Goal: Task Accomplishment & Management: Use online tool/utility

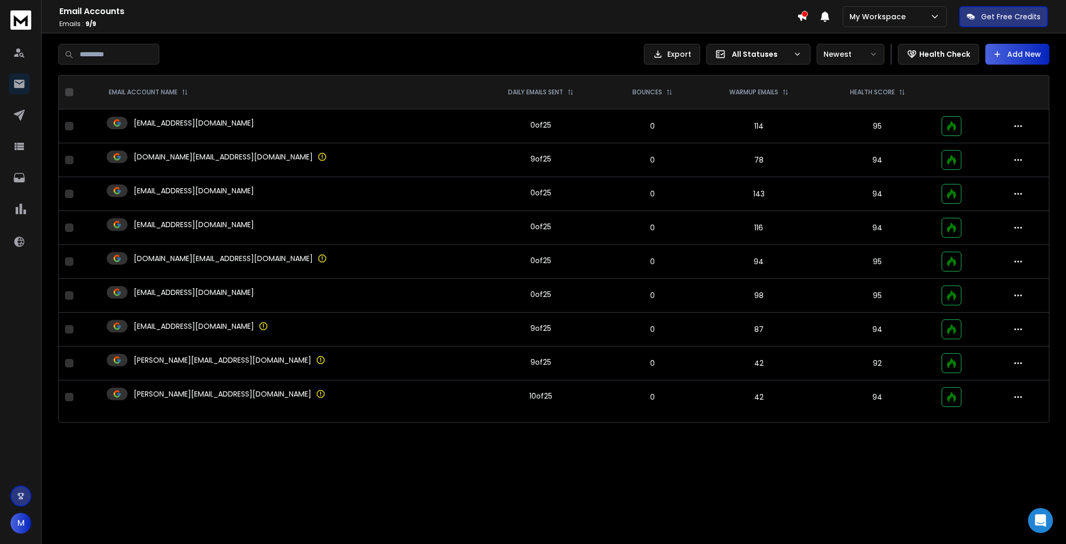
click at [317, 158] on icon at bounding box center [322, 156] width 10 height 10
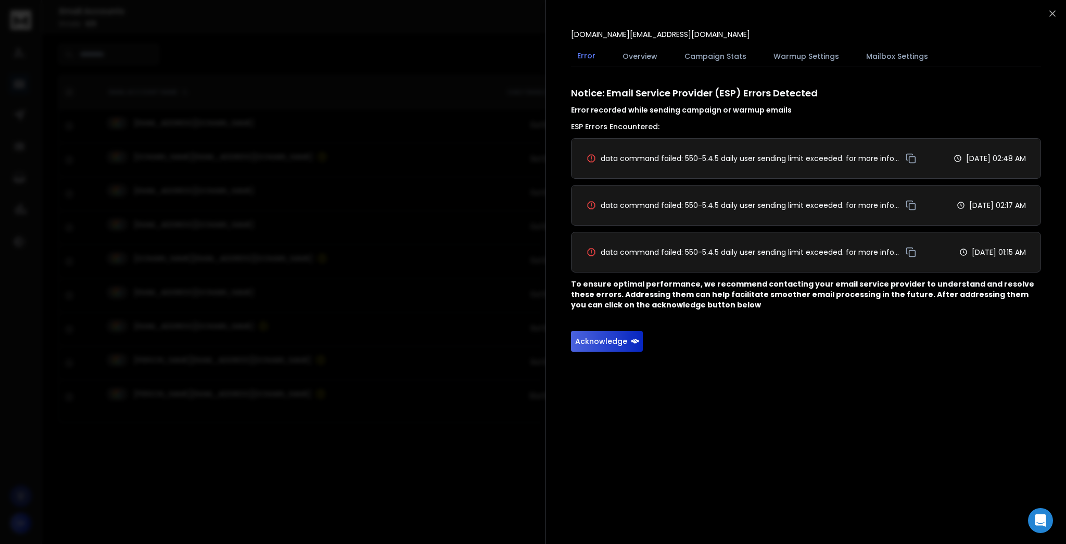
click at [623, 35] on p "[DOMAIN_NAME][EMAIL_ADDRESS][DOMAIN_NAME]" at bounding box center [660, 34] width 179 height 10
copy p "[DOMAIN_NAME][EMAIL_ADDRESS][DOMAIN_NAME]"
click at [594, 342] on button "Acknowledge" at bounding box center [607, 341] width 72 height 21
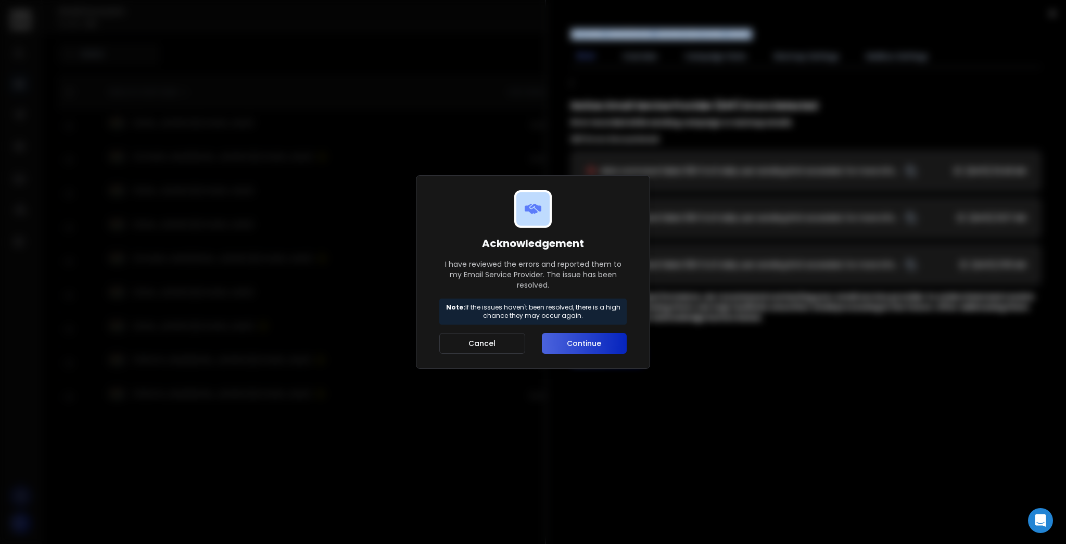
click at [579, 347] on button "Continue" at bounding box center [584, 343] width 85 height 21
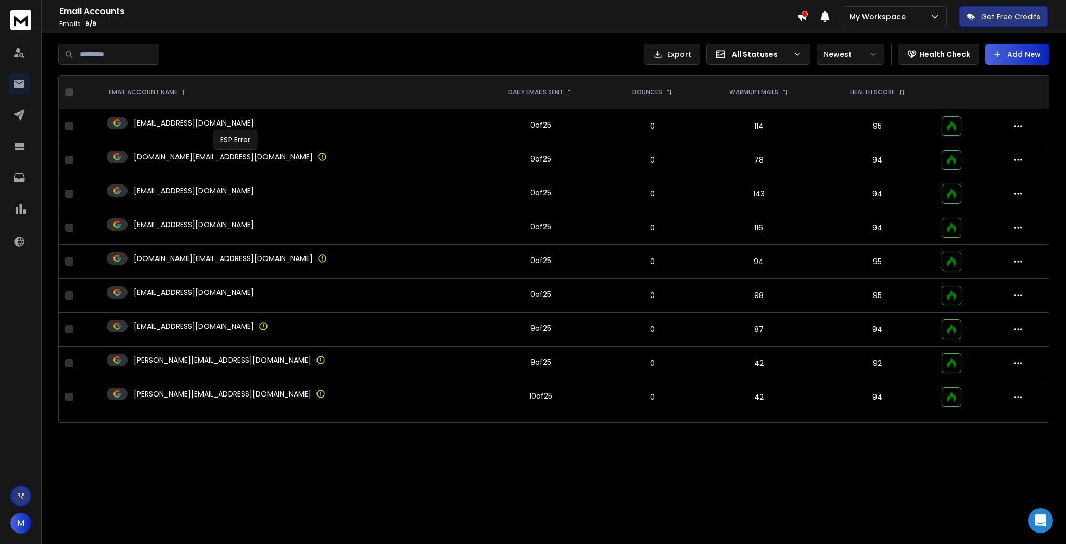
click at [319, 158] on icon at bounding box center [323, 157] width 8 height 8
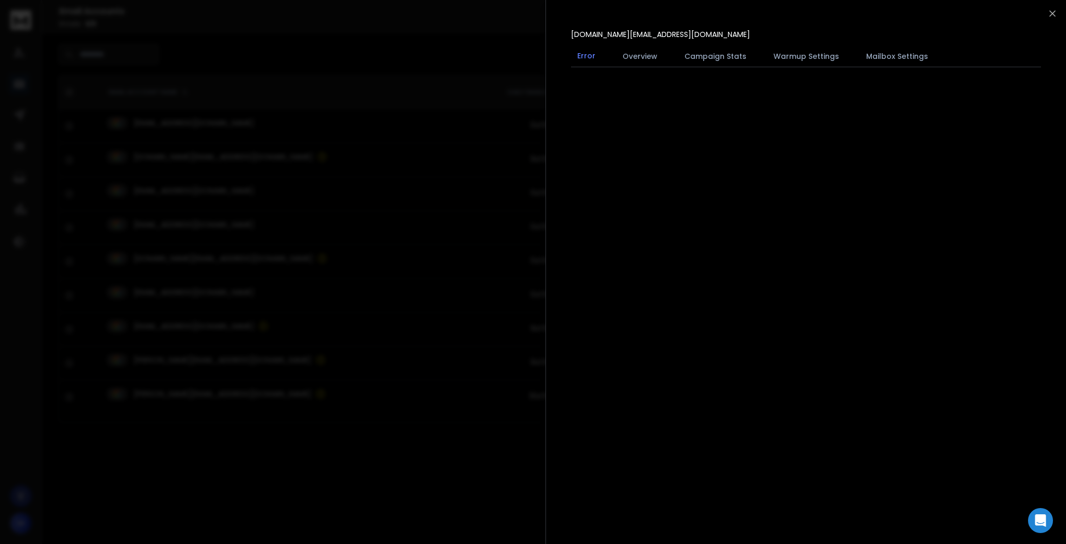
click at [637, 54] on button "Overview" at bounding box center [639, 56] width 47 height 23
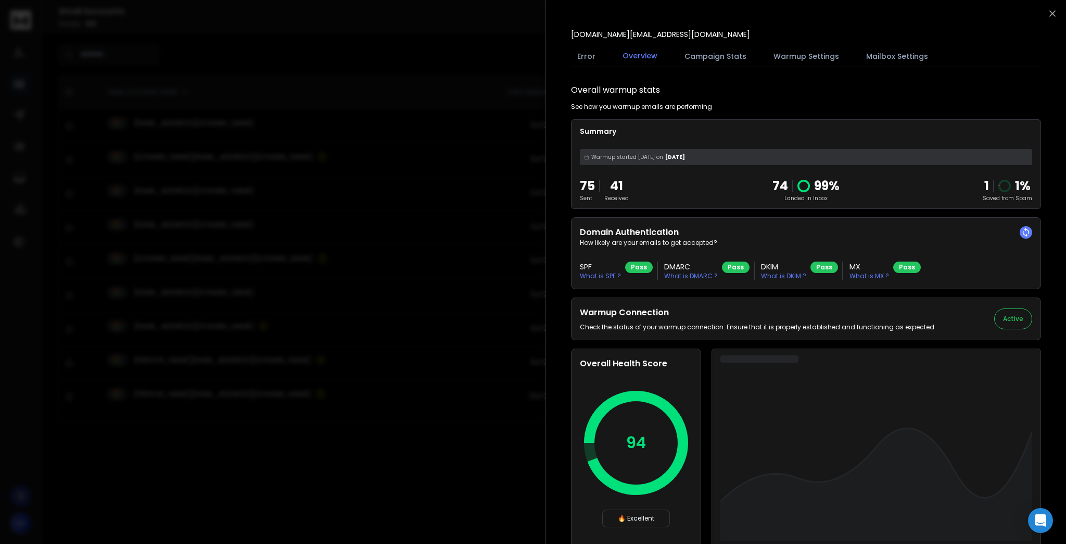
click at [578, 54] on button "Error" at bounding box center [586, 56] width 31 height 23
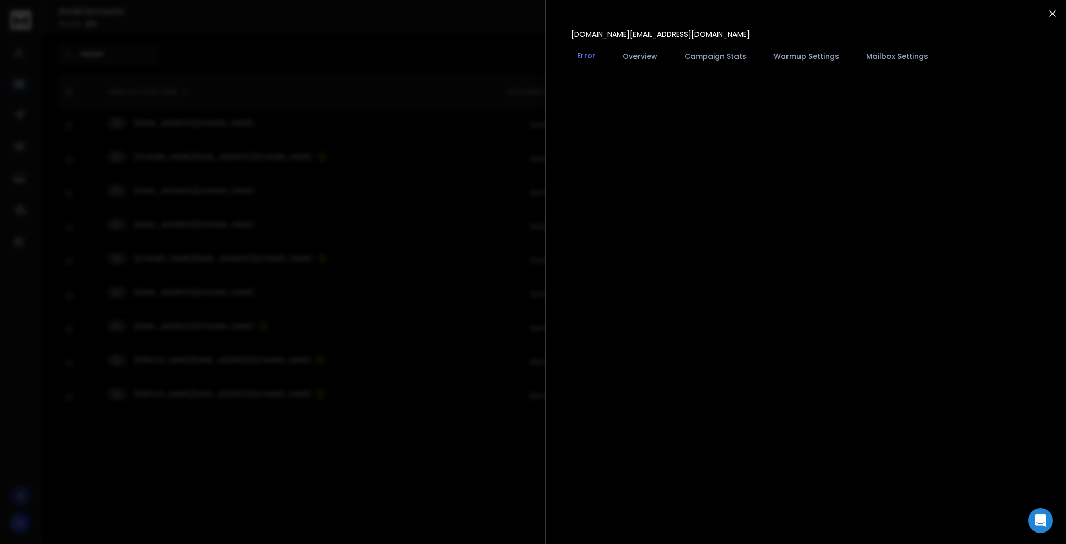
click at [1054, 12] on icon "button" at bounding box center [1052, 13] width 10 height 10
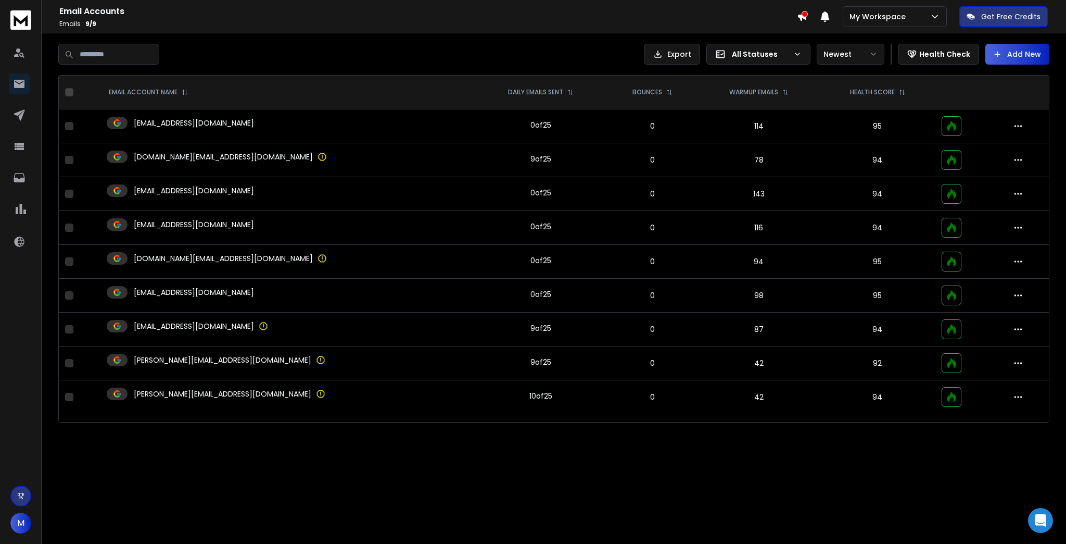
click at [191, 158] on p "[DOMAIN_NAME][EMAIL_ADDRESS][DOMAIN_NAME]" at bounding box center [223, 156] width 179 height 10
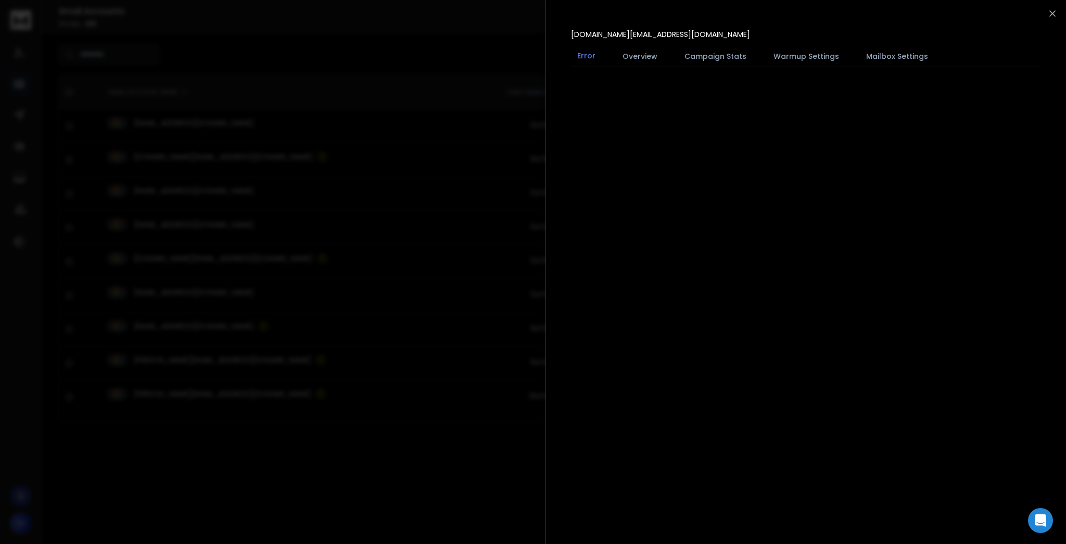
click at [461, 160] on div at bounding box center [533, 272] width 1066 height 544
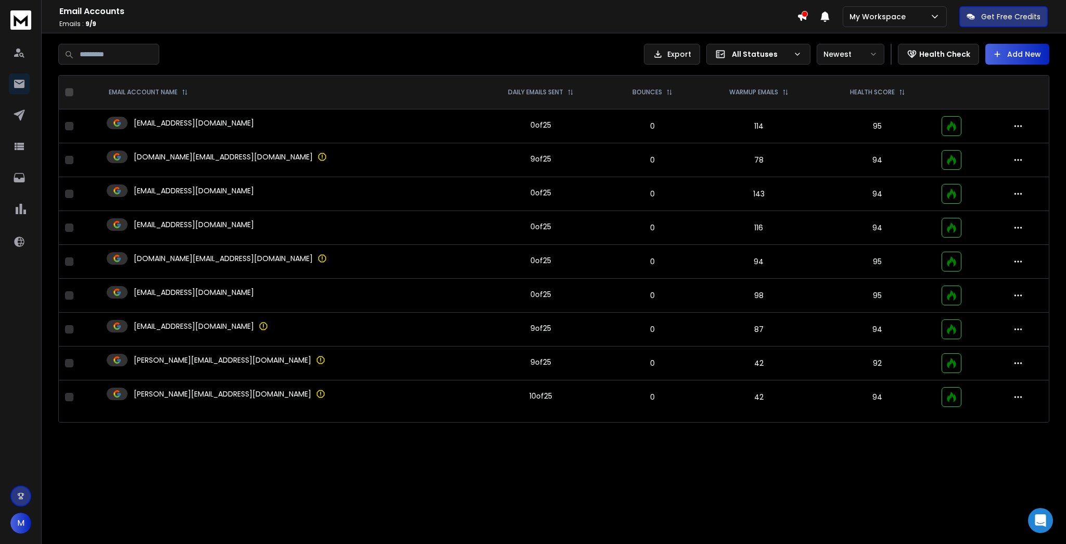
click at [180, 395] on p "[PERSON_NAME][EMAIL_ADDRESS][DOMAIN_NAME]" at bounding box center [223, 393] width 178 height 10
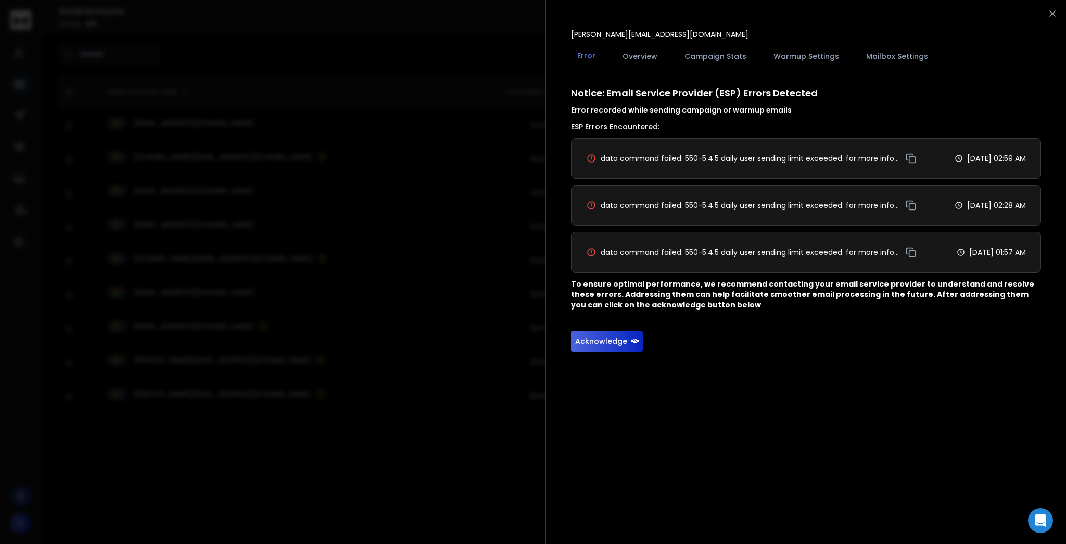
click at [629, 35] on p "[PERSON_NAME][EMAIL_ADDRESS][DOMAIN_NAME]" at bounding box center [660, 34] width 178 height 10
copy p "[PERSON_NAME][EMAIL_ADDRESS][DOMAIN_NAME]"
click at [604, 337] on button "Acknowledge" at bounding box center [607, 341] width 72 height 21
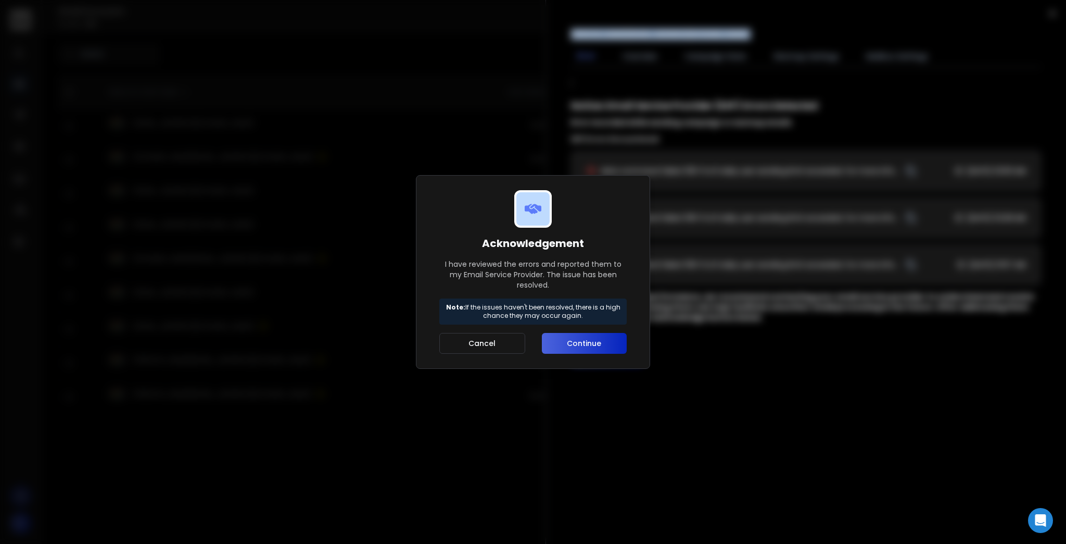
click at [585, 346] on button "Continue" at bounding box center [584, 343] width 85 height 21
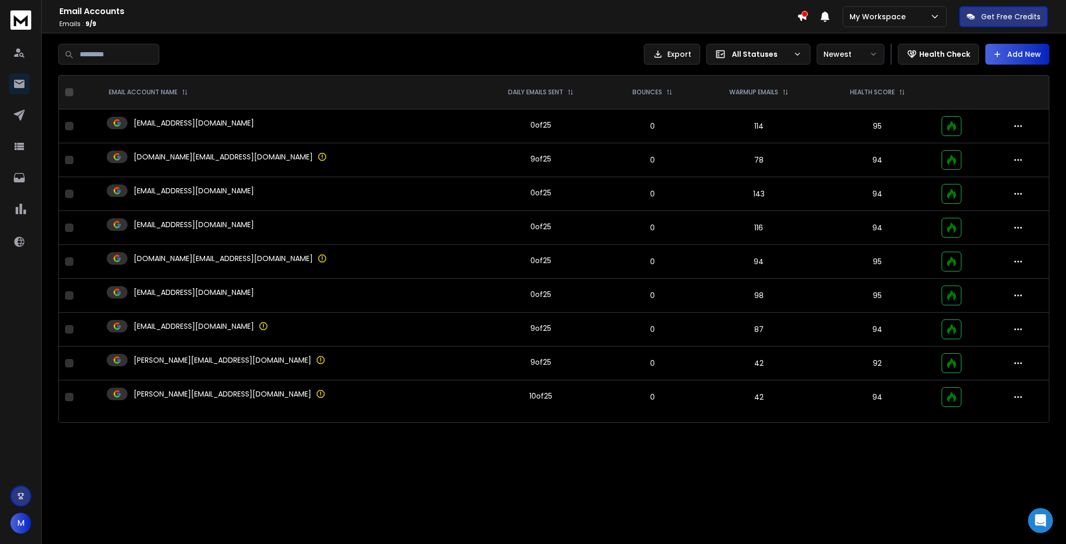
click at [210, 392] on p "[PERSON_NAME][EMAIL_ADDRESS][DOMAIN_NAME]" at bounding box center [223, 393] width 178 height 10
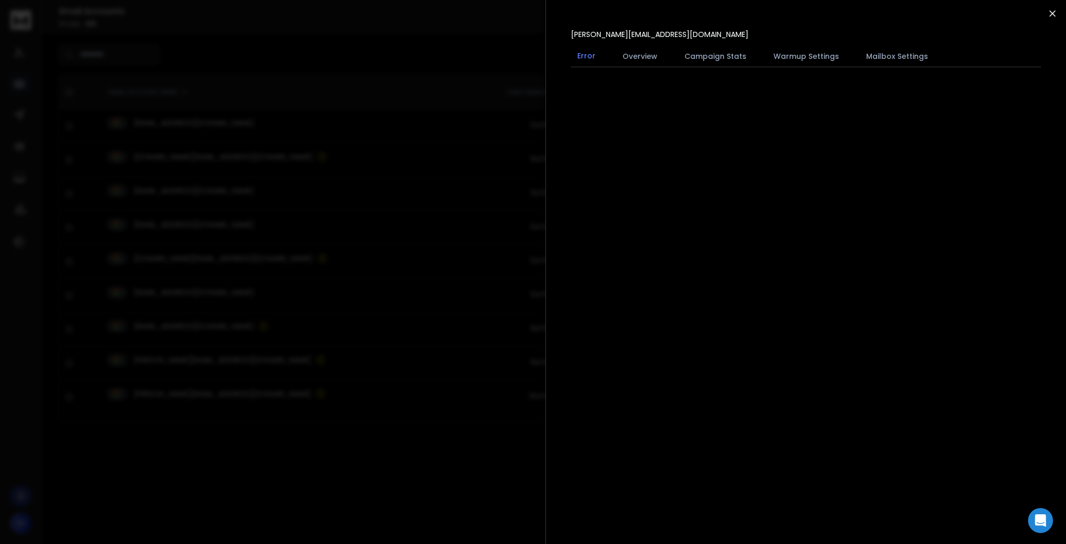
click at [1050, 17] on icon "button" at bounding box center [1052, 13] width 10 height 10
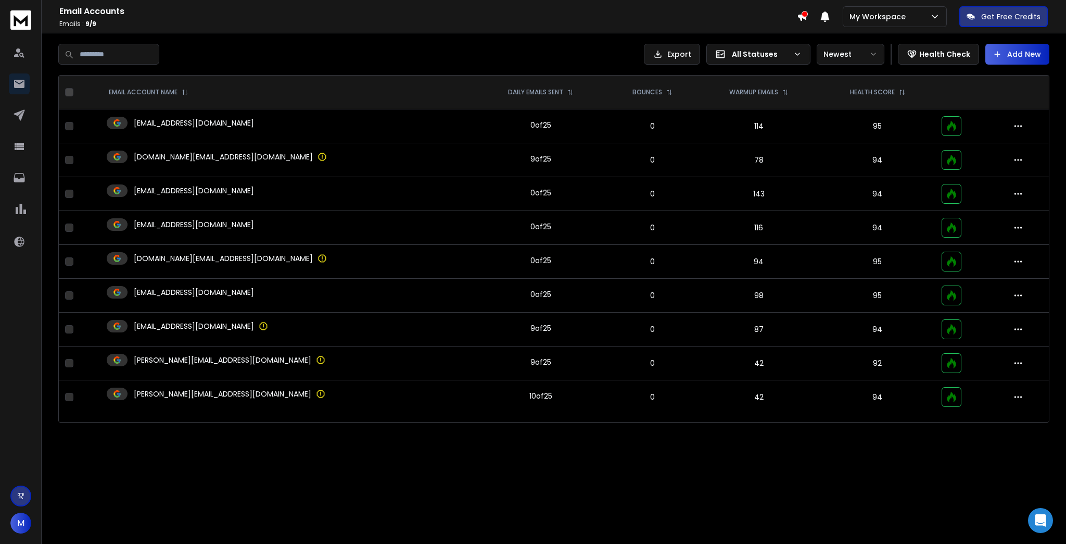
click at [192, 260] on p "[DOMAIN_NAME][EMAIL_ADDRESS][DOMAIN_NAME]" at bounding box center [223, 258] width 179 height 10
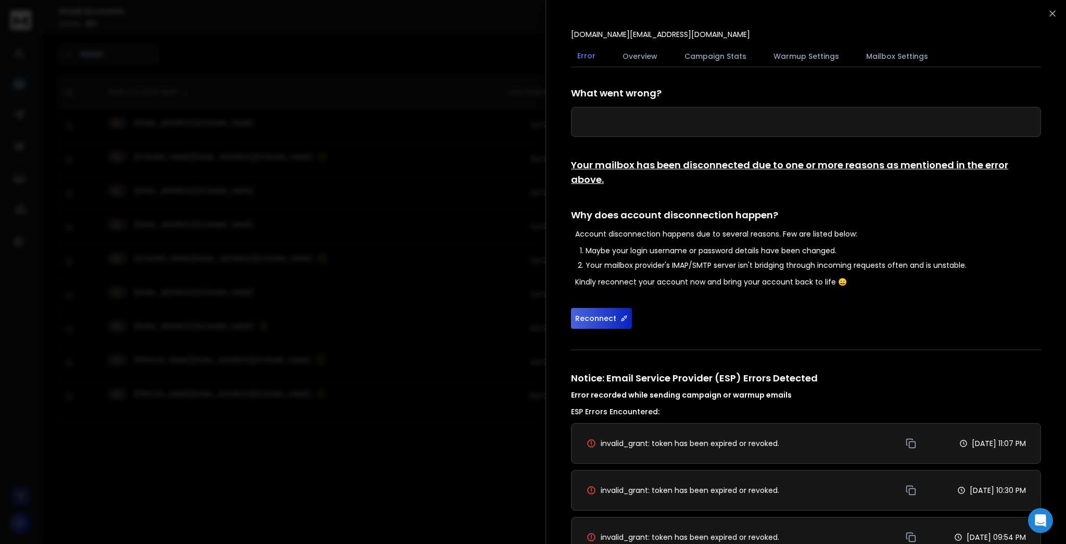
click at [598, 35] on p "[DOMAIN_NAME][EMAIL_ADDRESS][DOMAIN_NAME]" at bounding box center [660, 34] width 179 height 10
copy p "[DOMAIN_NAME][EMAIL_ADDRESS][DOMAIN_NAME]"
click at [595, 308] on button "Reconnect" at bounding box center [601, 318] width 61 height 21
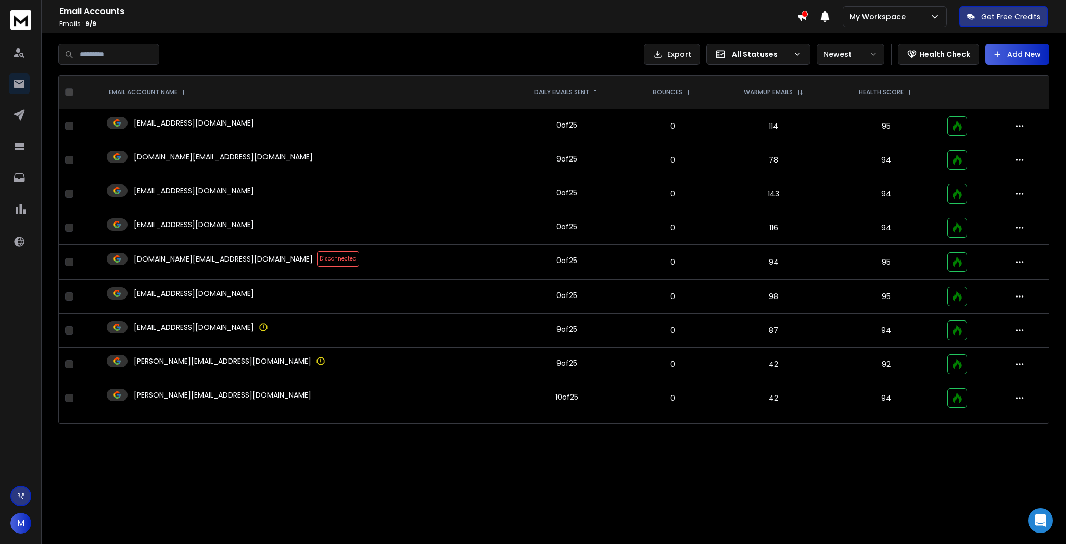
click at [317, 260] on span "Disconnected" at bounding box center [338, 259] width 42 height 16
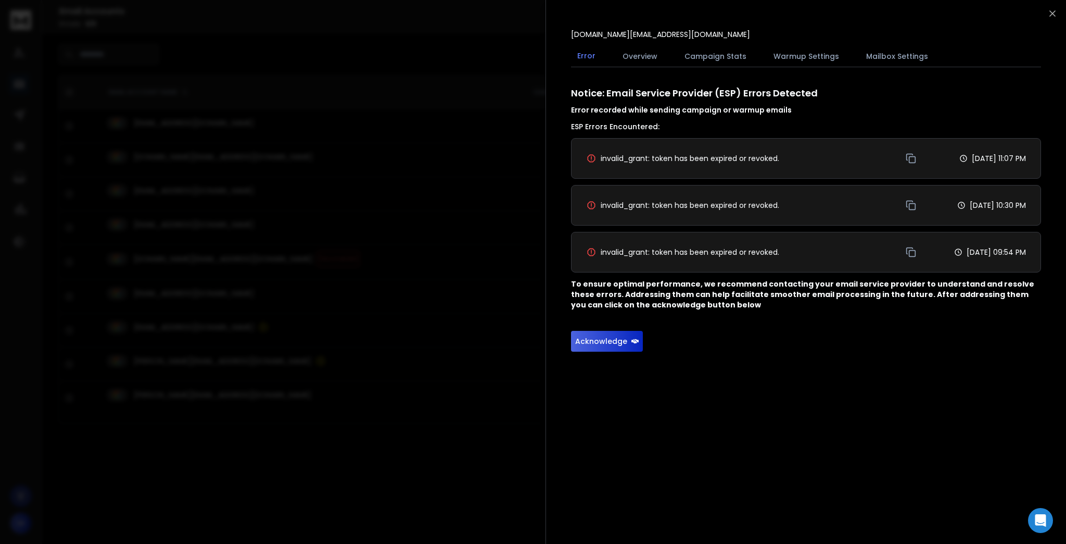
click at [608, 342] on button "Acknowledge" at bounding box center [607, 341] width 72 height 21
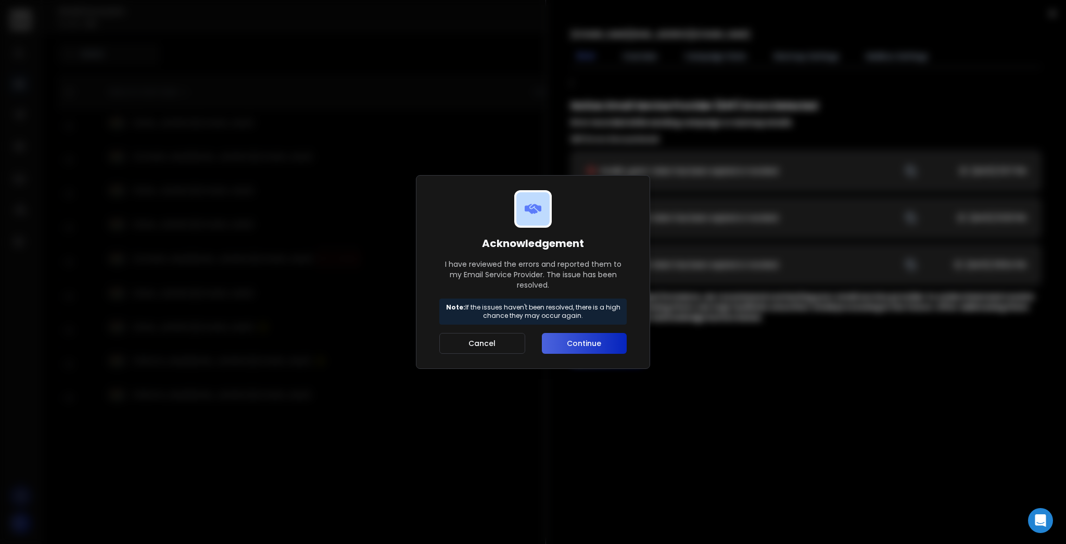
click at [579, 346] on button "Continue" at bounding box center [584, 343] width 85 height 21
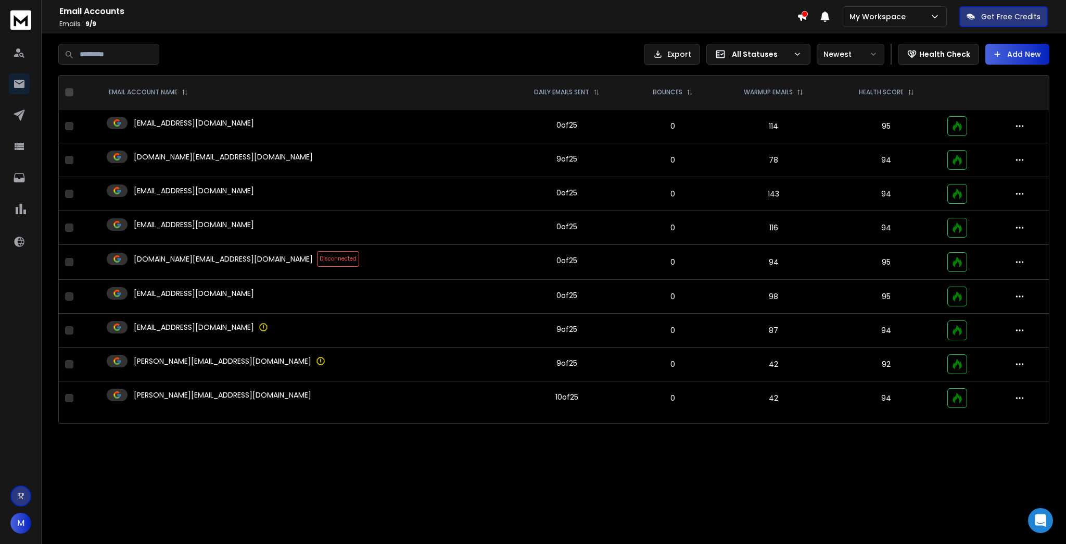
click at [219, 397] on p "[PERSON_NAME][EMAIL_ADDRESS][DOMAIN_NAME]" at bounding box center [223, 394] width 178 height 10
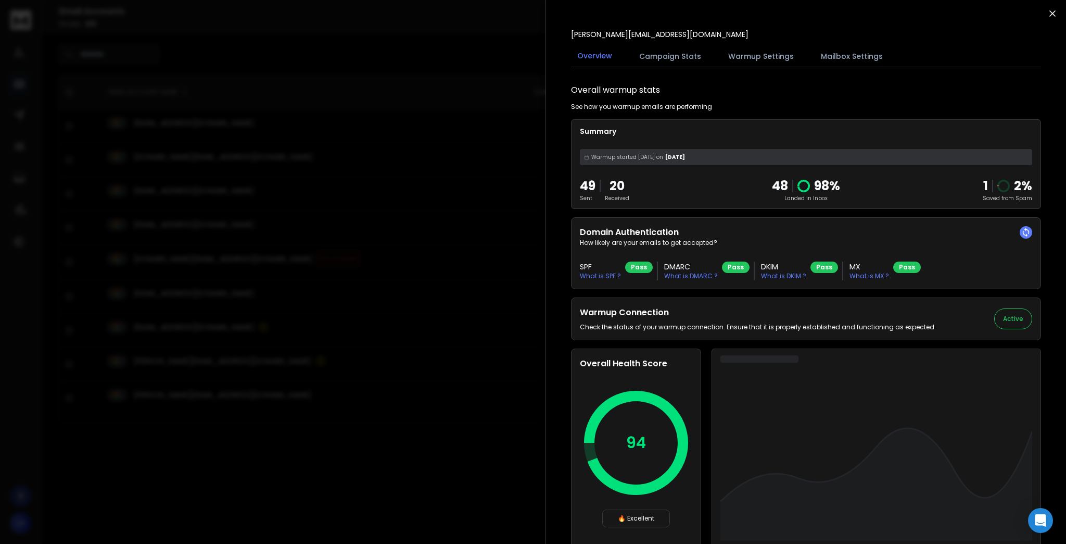
click at [1050, 12] on icon "button" at bounding box center [1052, 13] width 10 height 10
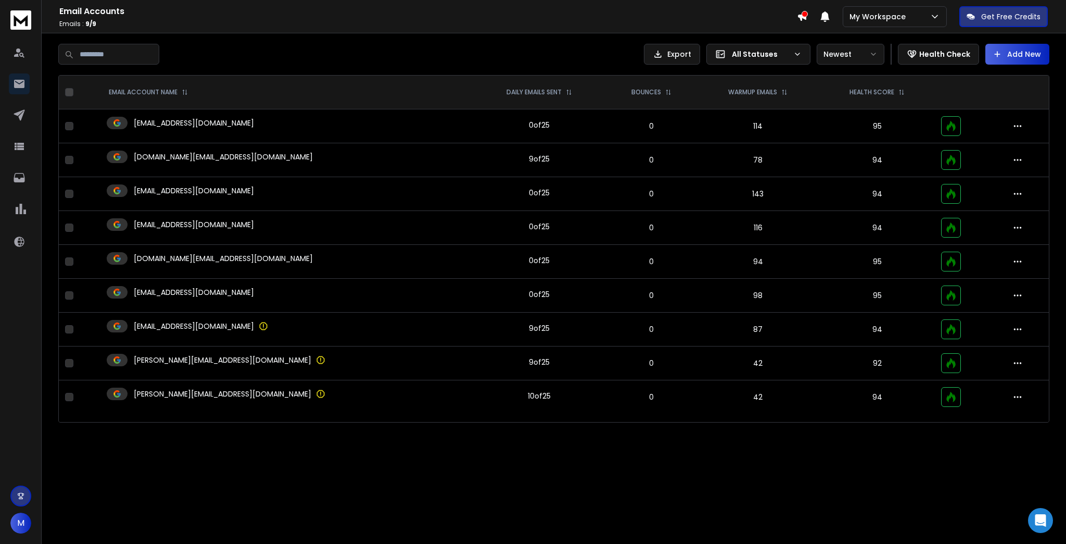
click at [260, 326] on div "[EMAIL_ADDRESS][DOMAIN_NAME]" at bounding box center [287, 326] width 360 height 12
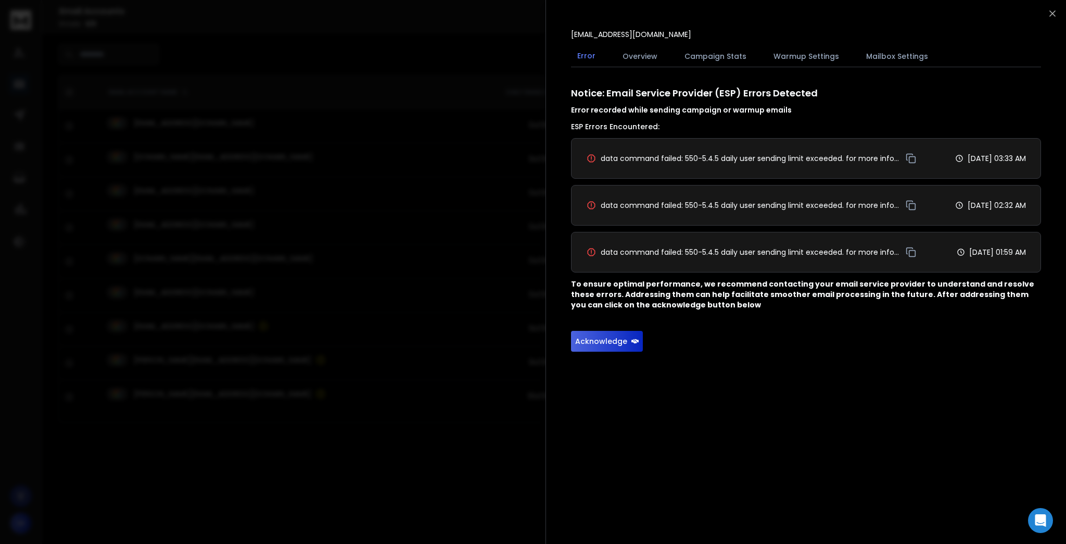
click at [593, 342] on button "Acknowledge" at bounding box center [607, 341] width 72 height 21
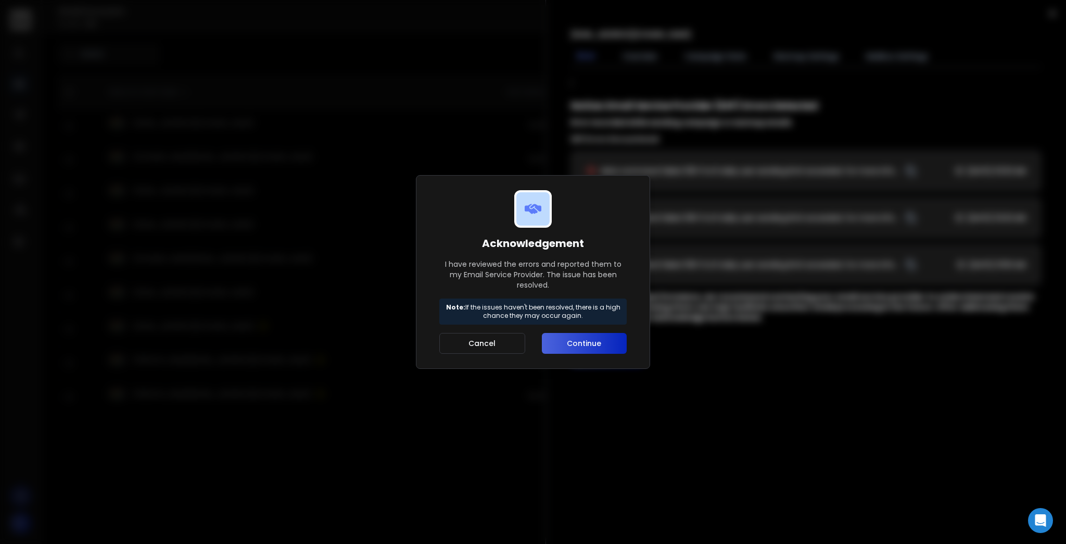
click at [593, 342] on button "Continue" at bounding box center [584, 343] width 85 height 21
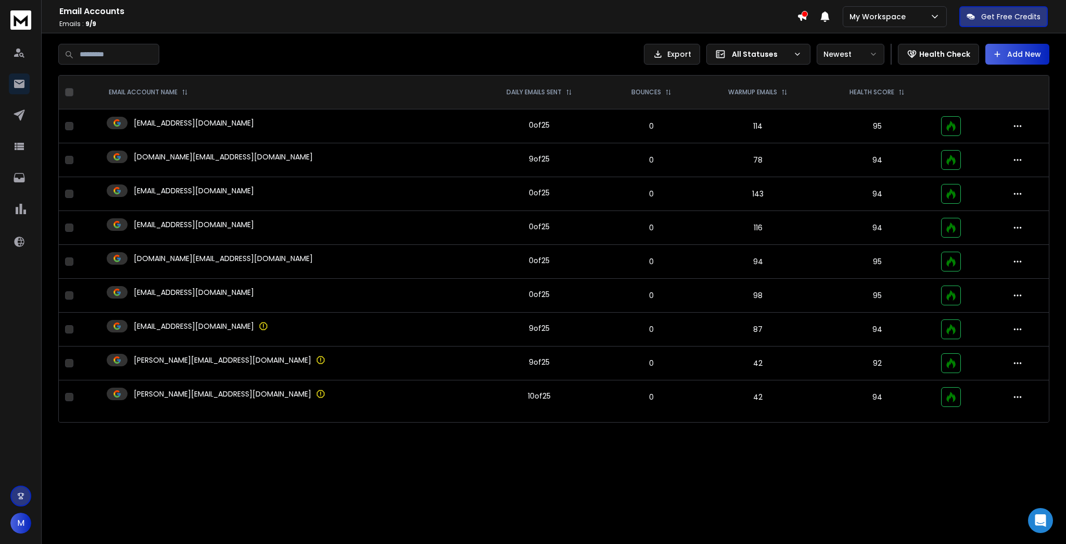
click at [209, 356] on p "[PERSON_NAME][EMAIL_ADDRESS][DOMAIN_NAME]" at bounding box center [223, 360] width 178 height 10
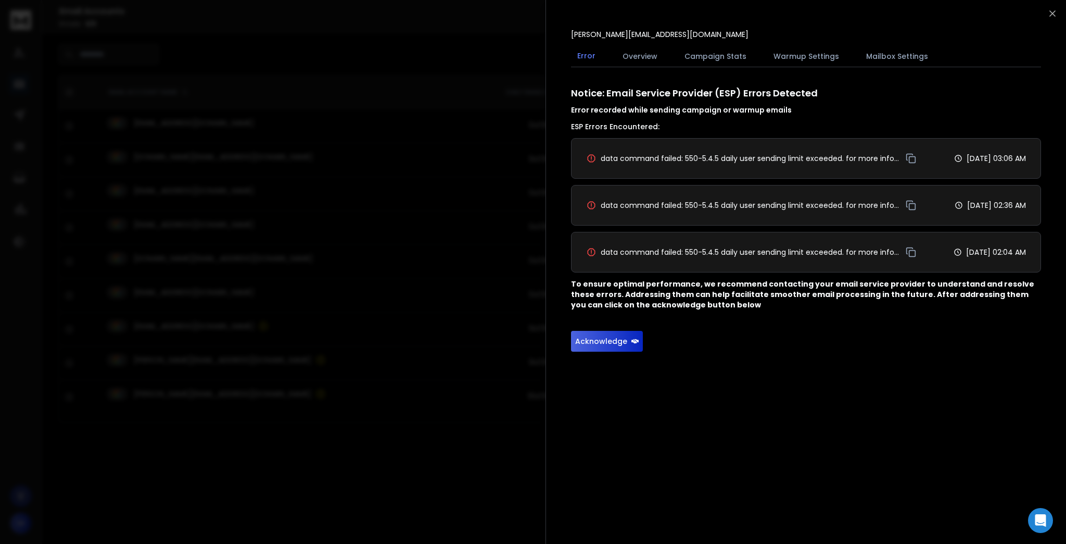
click at [606, 337] on button "Acknowledge" at bounding box center [607, 341] width 72 height 21
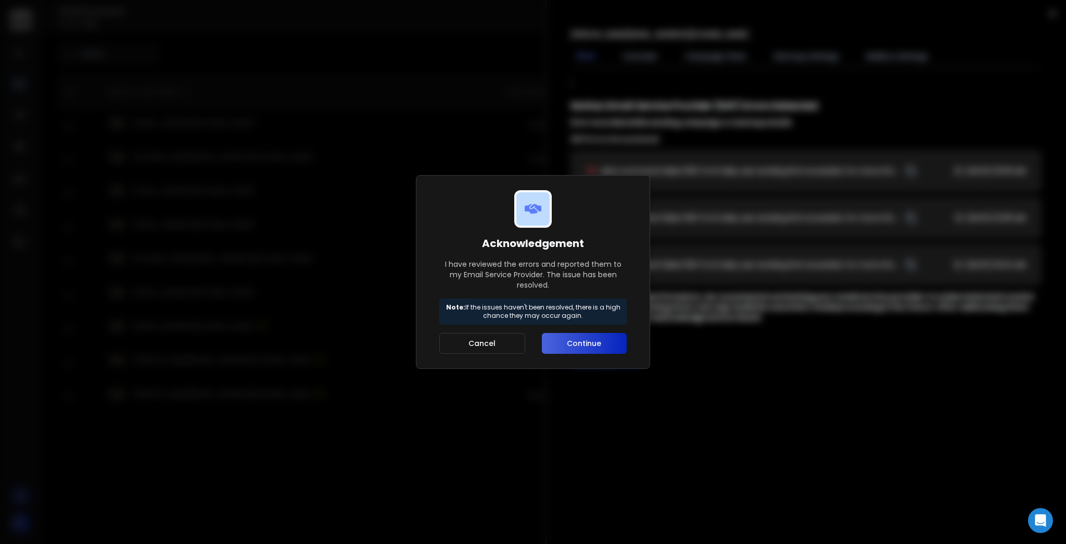
click at [606, 346] on button "Continue" at bounding box center [584, 343] width 85 height 21
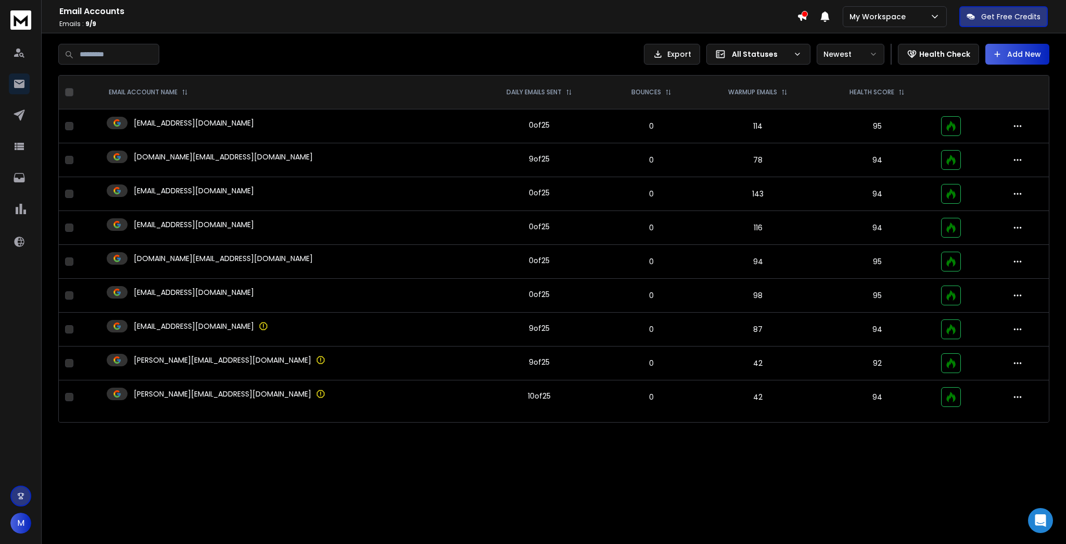
click at [186, 392] on p "[PERSON_NAME][EMAIL_ADDRESS][DOMAIN_NAME]" at bounding box center [223, 393] width 178 height 10
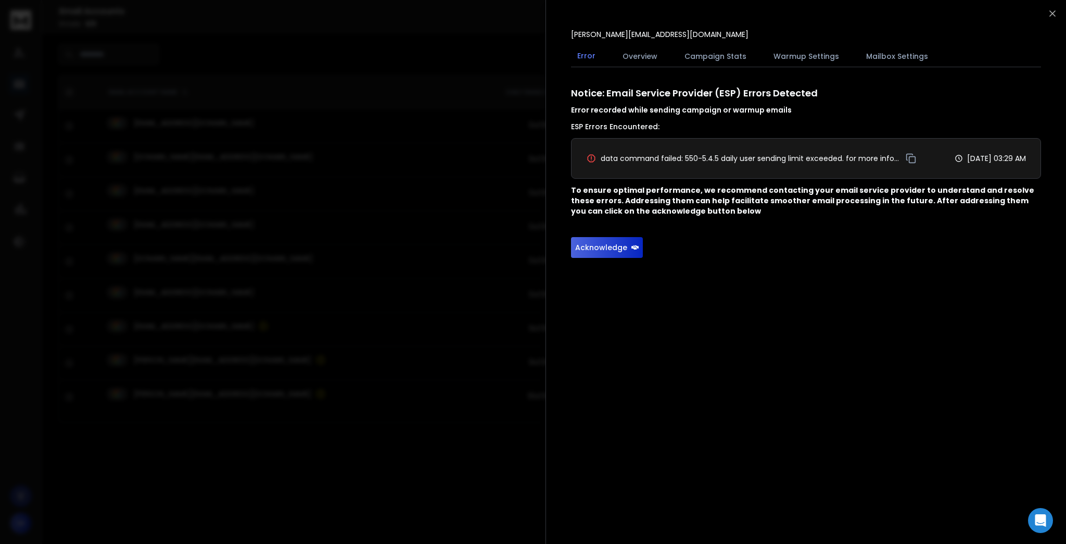
click at [613, 259] on div "mitchum@mtbsca.com Error Overview Campaign Stats Warmup Settings Mailbox Settin…" at bounding box center [806, 143] width 495 height 262
click at [613, 254] on button "Acknowledge" at bounding box center [607, 247] width 72 height 21
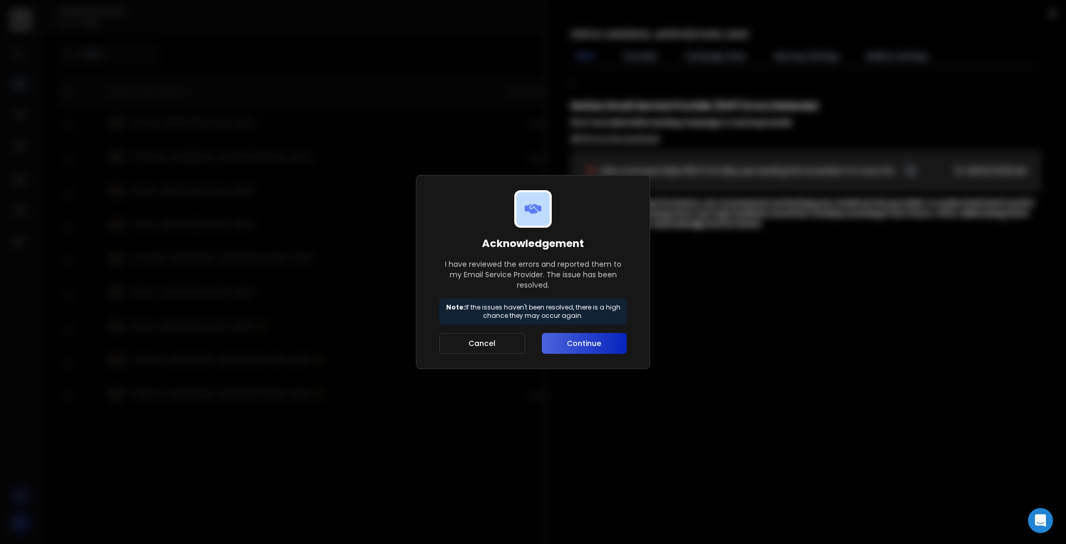
click at [587, 330] on div "Acknowledgement I have reviewed the errors and reported them to my Email Servic…" at bounding box center [532, 271] width 187 height 163
click at [587, 345] on button "Continue" at bounding box center [584, 343] width 85 height 21
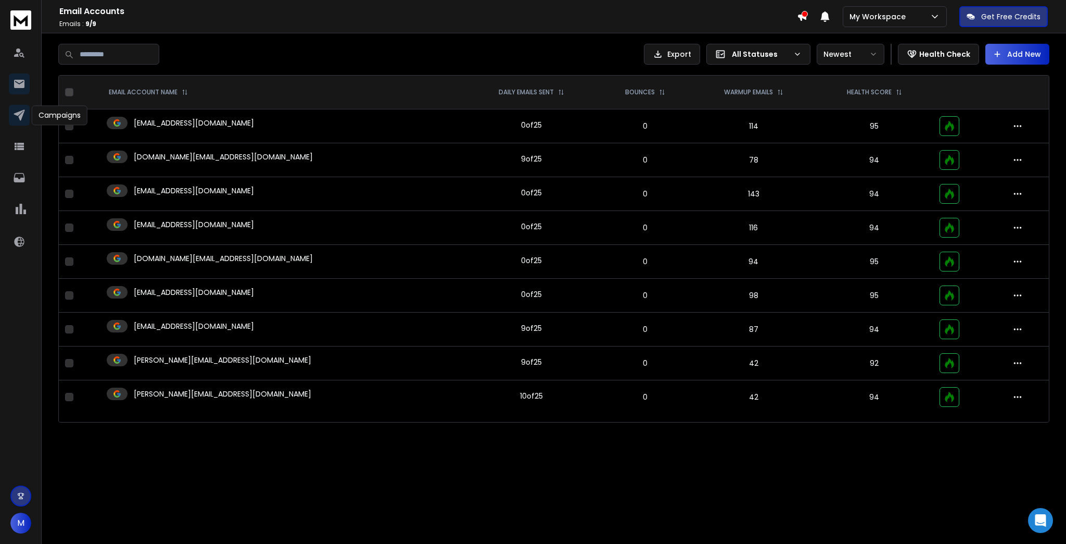
click at [18, 108] on link at bounding box center [19, 115] width 21 height 21
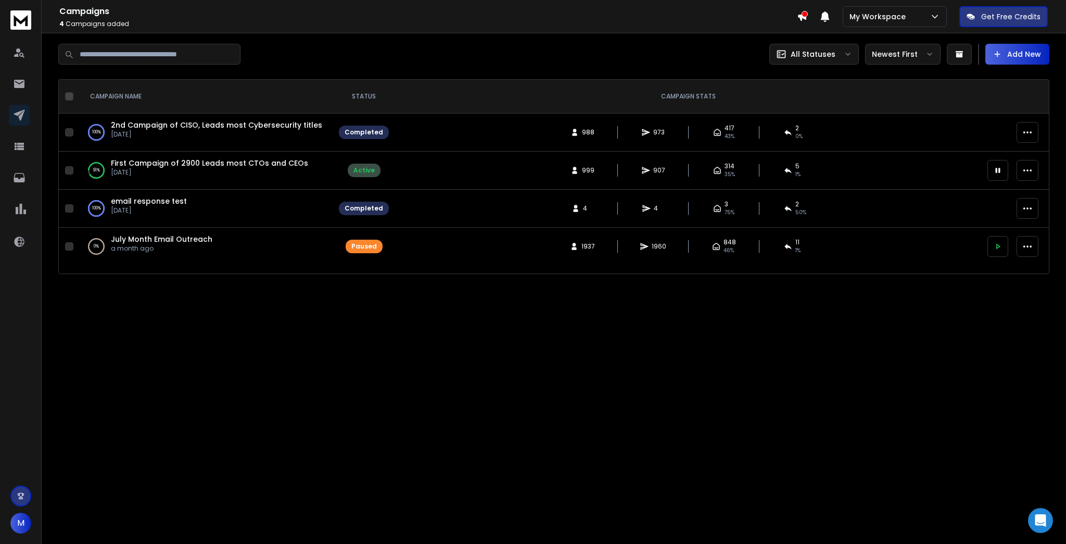
click at [267, 162] on span "First Campaign of 2900 Leads most CTOs and CEOs" at bounding box center [209, 163] width 197 height 10
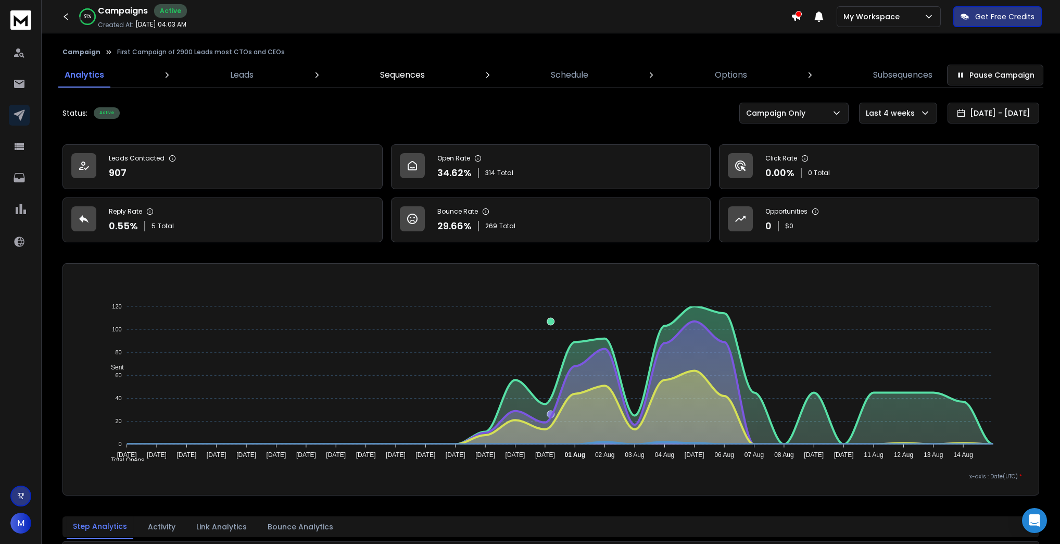
click at [413, 76] on p "Sequences" at bounding box center [402, 75] width 45 height 12
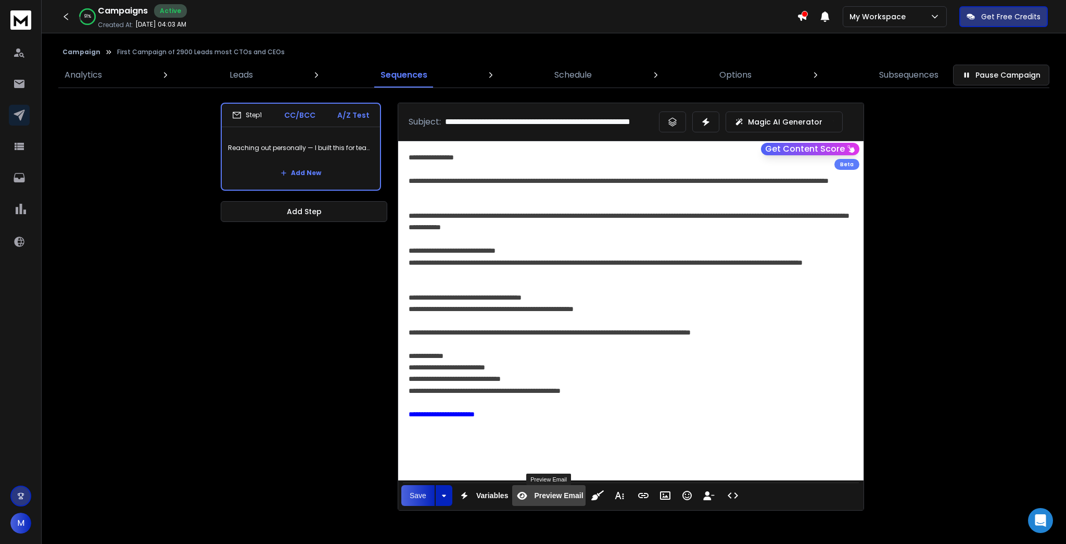
click at [551, 498] on span "Preview Email" at bounding box center [558, 495] width 53 height 9
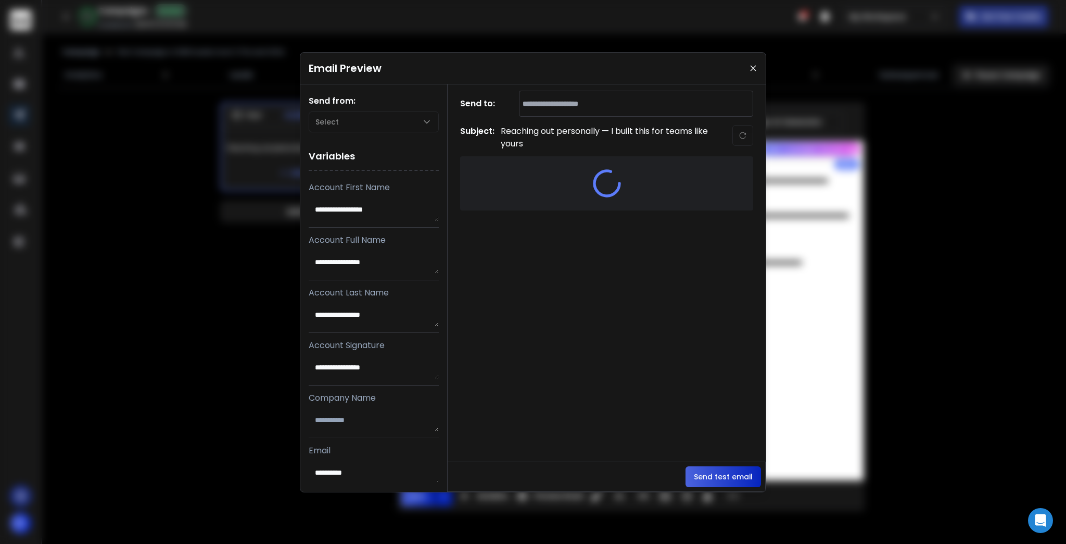
type textarea "**********"
type textarea "******"
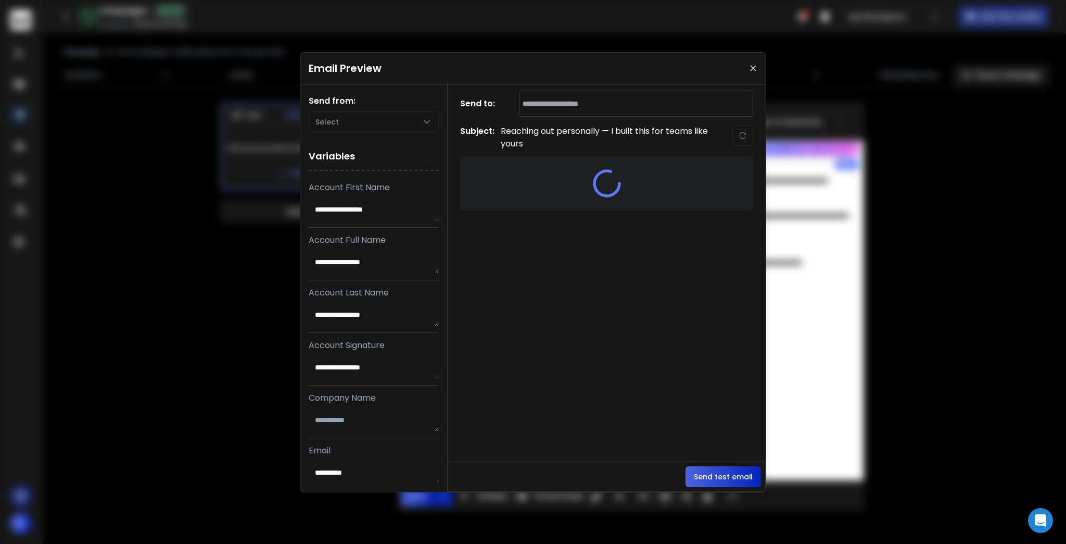
type textarea "***"
type textarea "**********"
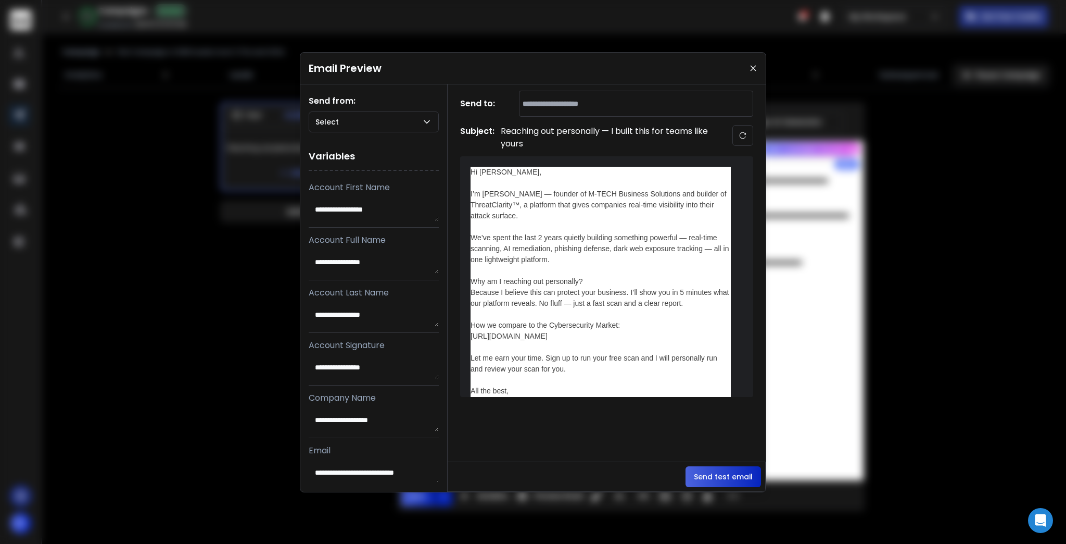
type textarea "*******"
type textarea "*********"
type textarea "*"
type textarea "*******"
click at [569, 98] on input at bounding box center [636, 103] width 227 height 19
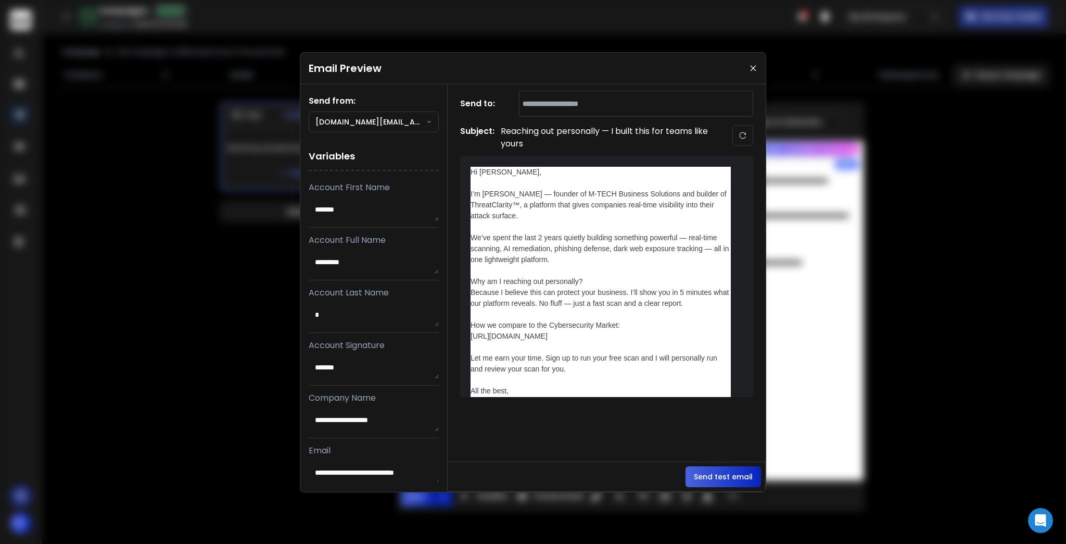
click at [541, 98] on input at bounding box center [636, 103] width 227 height 19
click at [737, 466] on button "Send test email" at bounding box center [723, 476] width 75 height 21
click at [750, 69] on icon at bounding box center [753, 68] width 8 height 8
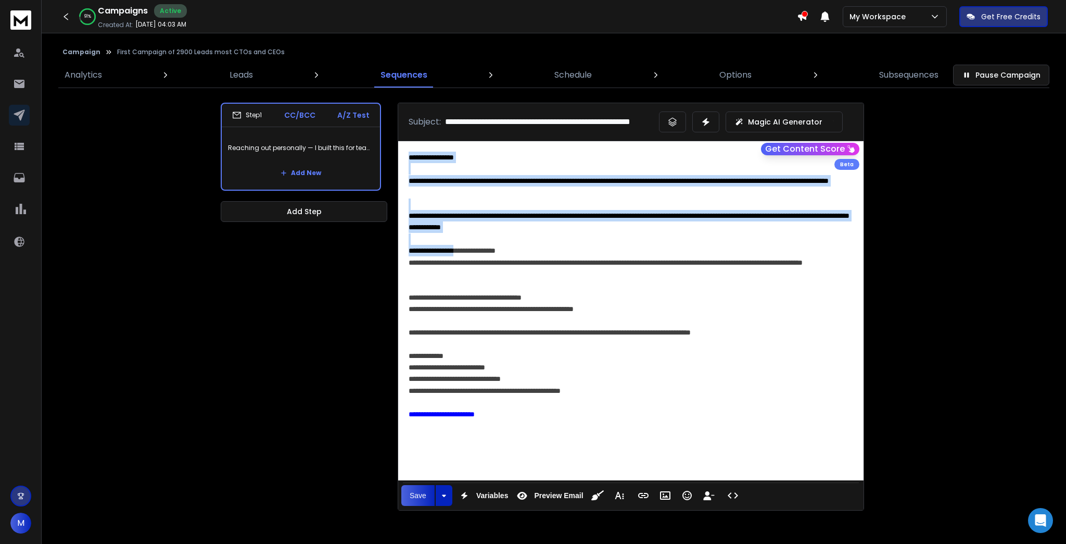
drag, startPoint x: 409, startPoint y: 156, endPoint x: 469, endPoint y: 247, distance: 109.0
click at [469, 247] on div "**********" at bounding box center [630, 310] width 465 height 339
click at [19, 115] on icon at bounding box center [19, 115] width 12 height 12
